Goal: Navigation & Orientation: Find specific page/section

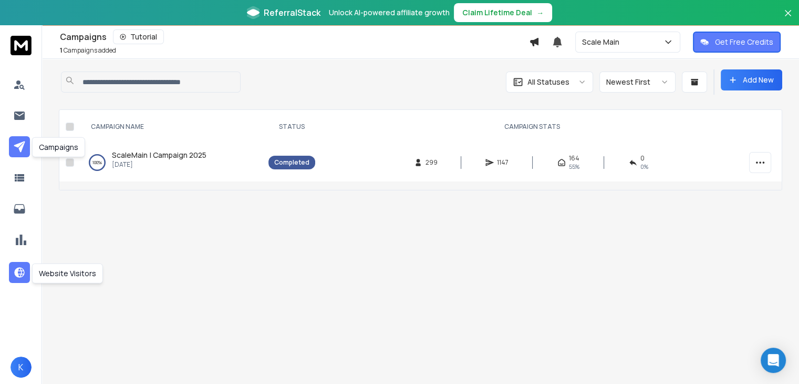
click at [17, 278] on icon at bounding box center [19, 272] width 13 height 13
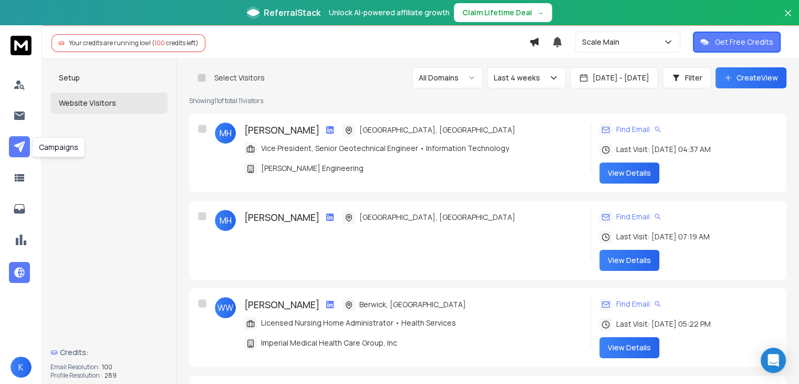
drag, startPoint x: 18, startPoint y: 148, endPoint x: 24, endPoint y: 146, distance: 6.6
click at [18, 148] on icon at bounding box center [19, 146] width 13 height 13
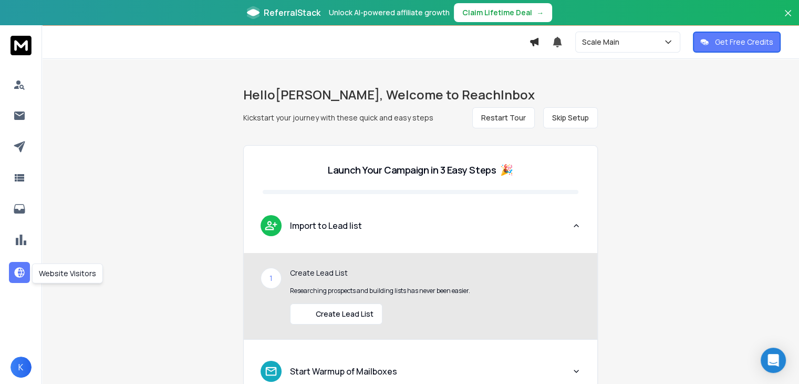
click at [25, 275] on icon at bounding box center [19, 272] width 13 height 13
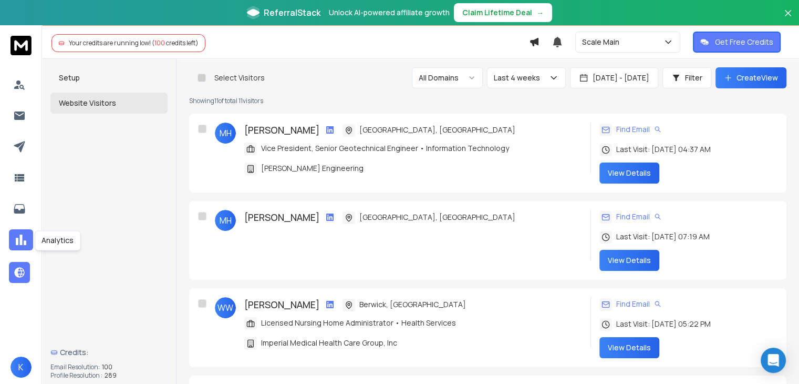
click at [22, 240] on icon at bounding box center [21, 239] width 11 height 11
click at [19, 148] on icon at bounding box center [19, 146] width 11 height 11
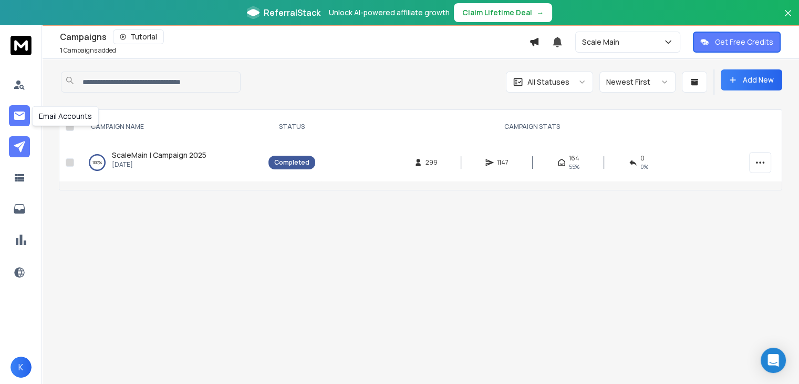
click at [22, 116] on icon at bounding box center [19, 115] width 11 height 8
